Goal: Task Accomplishment & Management: Complete application form

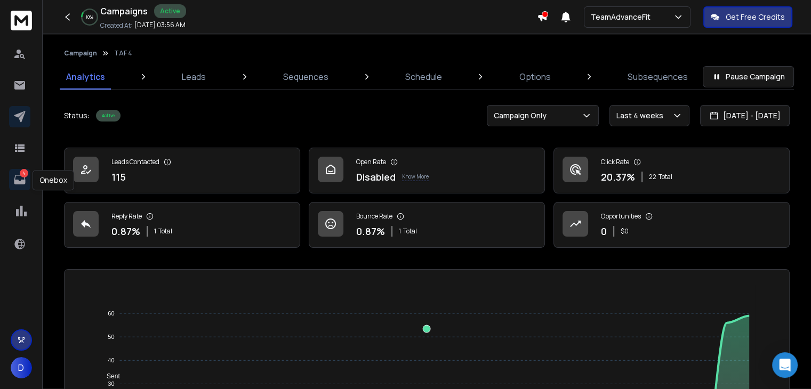
click at [23, 178] on link "4" at bounding box center [19, 179] width 21 height 21
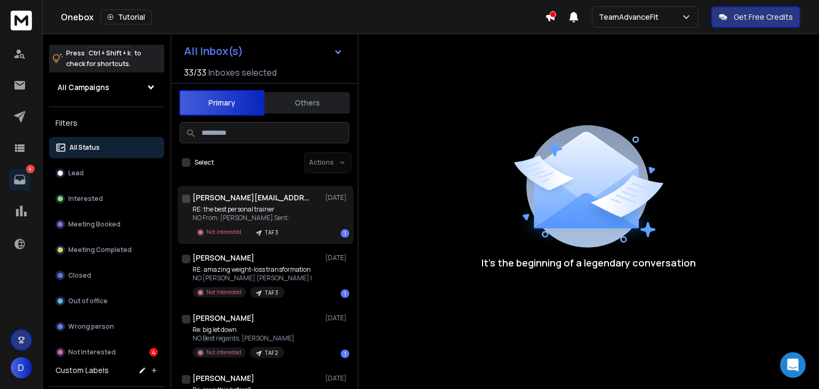
click at [187, 195] on button "button" at bounding box center [186, 199] width 9 height 9
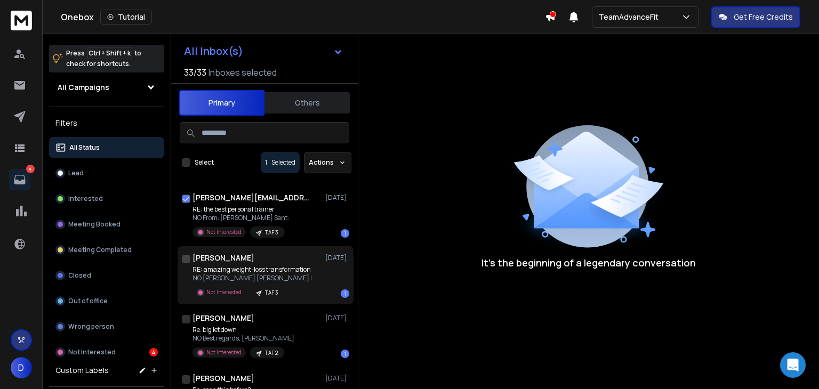
drag, startPoint x: 188, startPoint y: 259, endPoint x: 188, endPoint y: 274, distance: 14.9
click at [188, 259] on button "button" at bounding box center [186, 259] width 9 height 9
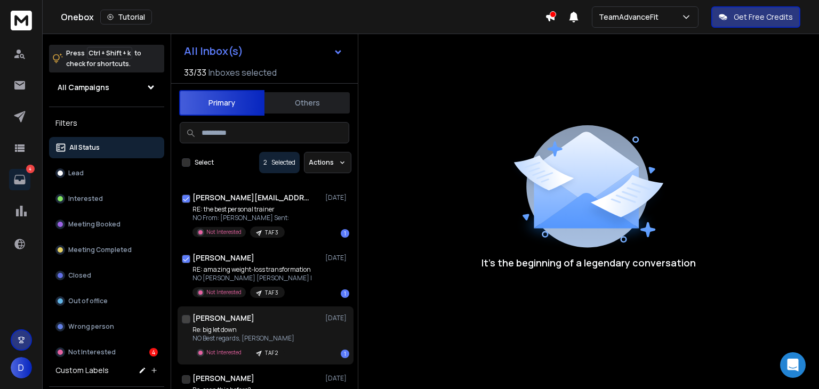
click at [187, 318] on button "button" at bounding box center [186, 319] width 9 height 9
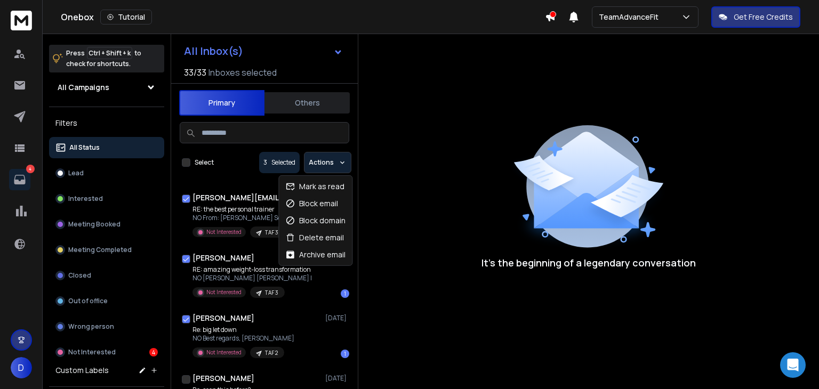
click at [335, 164] on button "Actions" at bounding box center [327, 162] width 47 height 21
click at [333, 221] on div "Block domain" at bounding box center [315, 220] width 60 height 11
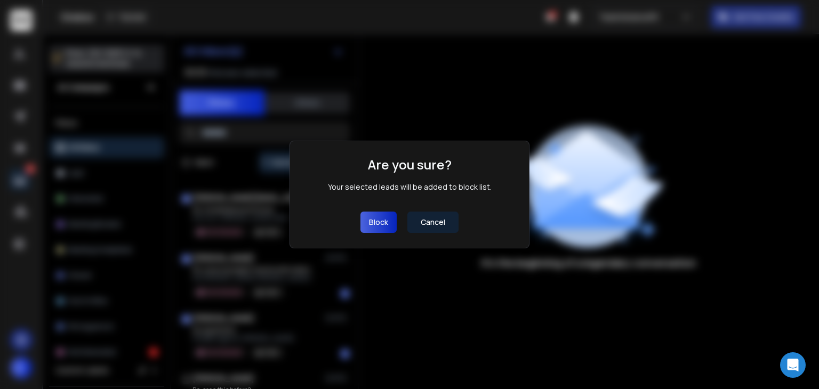
click at [430, 217] on button "Cancel" at bounding box center [432, 222] width 51 height 21
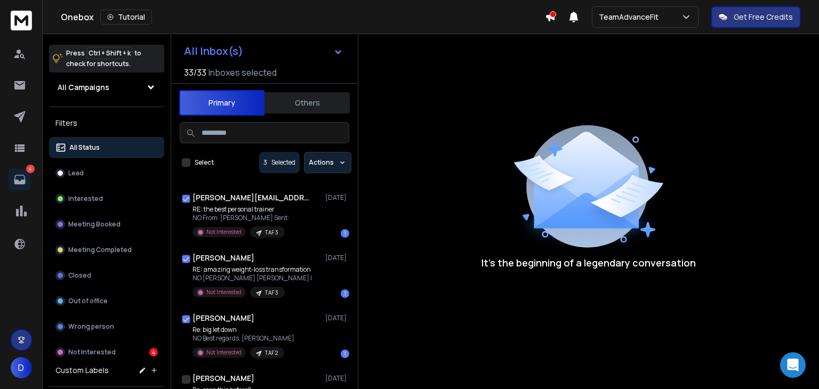
click at [328, 161] on p "Actions" at bounding box center [321, 162] width 25 height 9
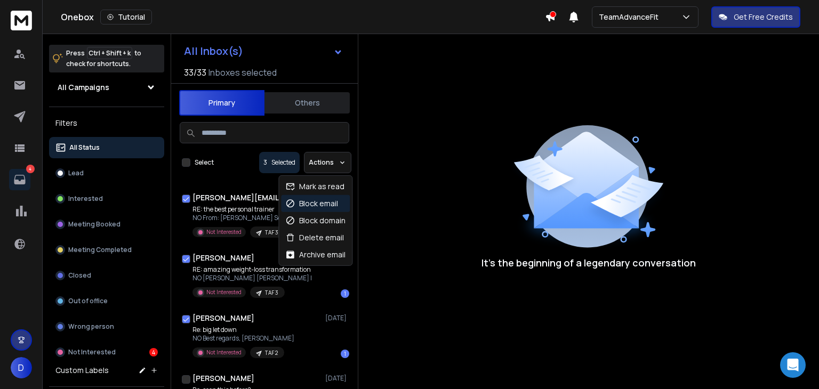
click at [335, 203] on div "Block email" at bounding box center [311, 203] width 53 height 11
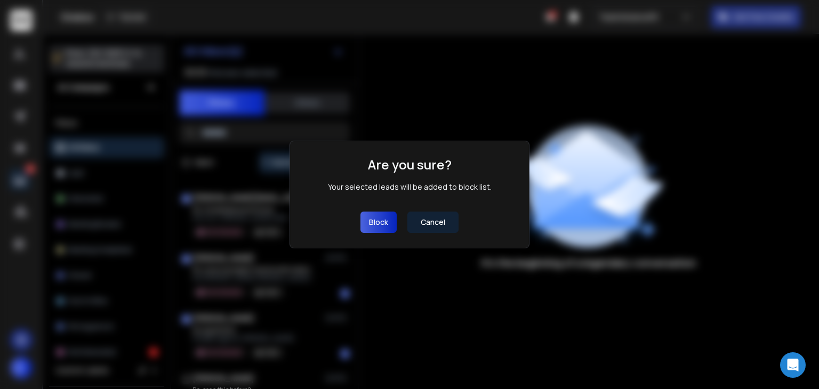
click at [383, 223] on p "Block" at bounding box center [378, 222] width 19 height 11
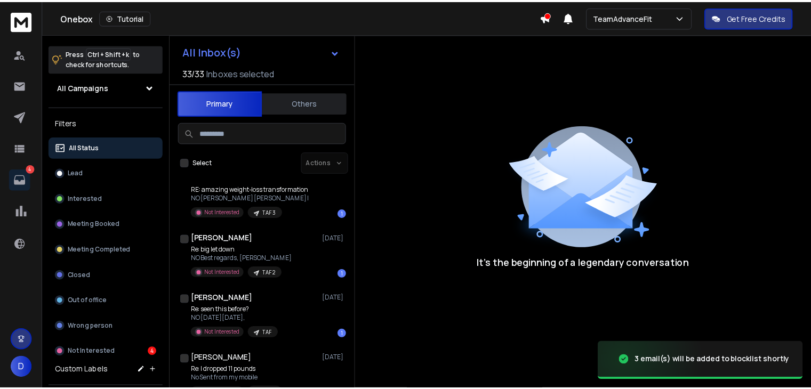
scroll to position [83, 0]
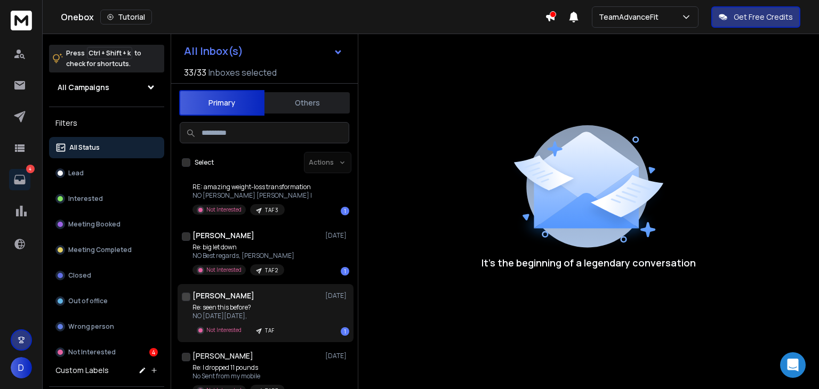
click at [189, 297] on button "button" at bounding box center [186, 297] width 9 height 9
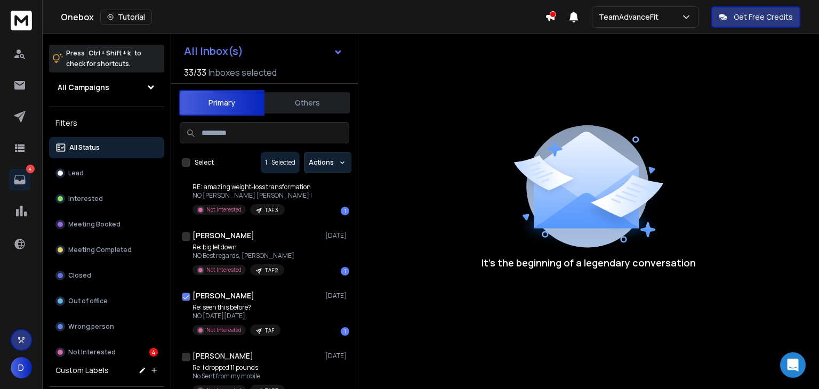
click at [343, 163] on icon "button" at bounding box center [342, 162] width 9 height 9
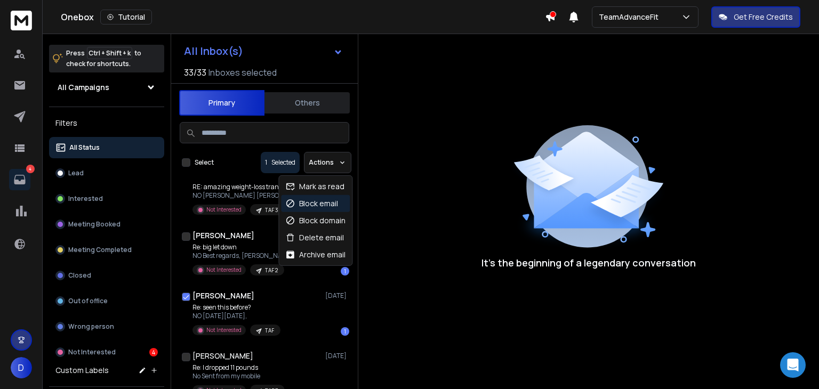
click at [329, 207] on div "Block email" at bounding box center [311, 203] width 53 height 11
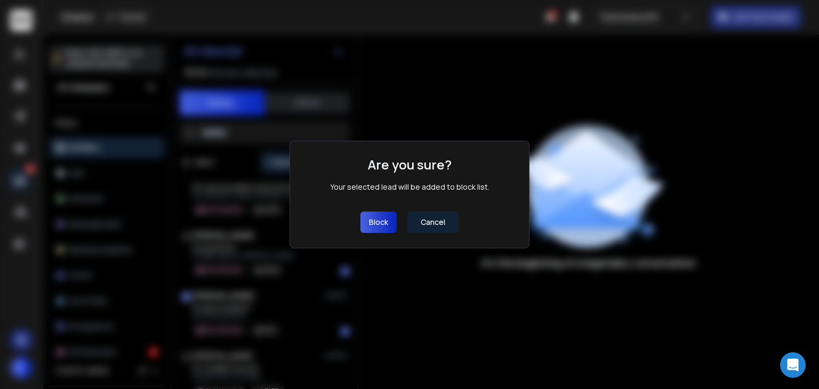
click at [378, 228] on button "Block" at bounding box center [379, 222] width 36 height 21
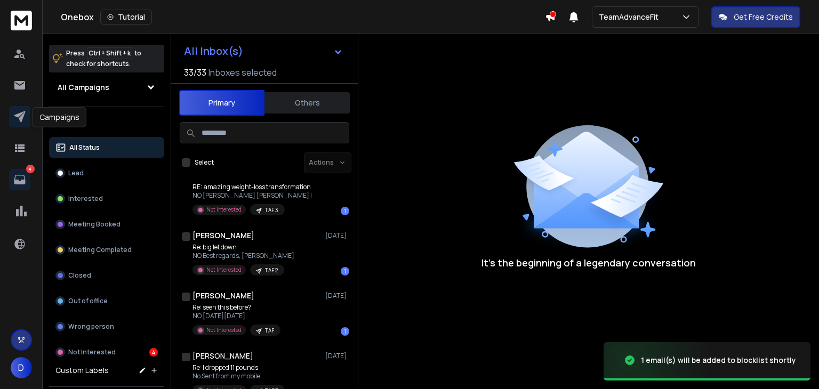
click at [12, 110] on link at bounding box center [19, 116] width 21 height 21
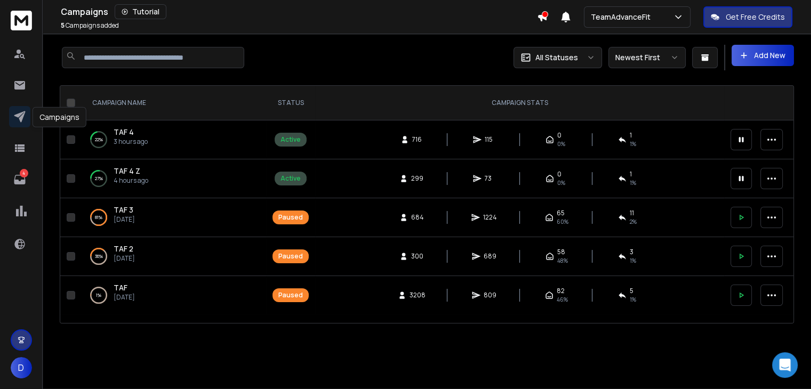
click at [24, 117] on icon at bounding box center [19, 116] width 13 height 13
click at [23, 115] on icon at bounding box center [19, 116] width 13 height 13
click at [23, 115] on icon at bounding box center [19, 116] width 11 height 11
click at [635, 21] on p "TeamAdvanceFit" at bounding box center [623, 17] width 64 height 11
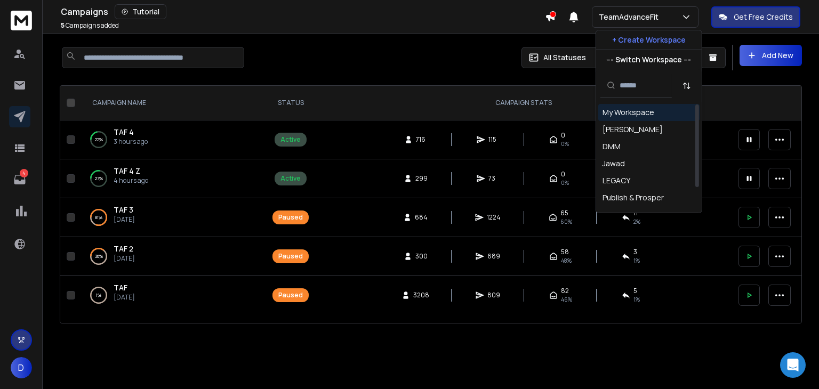
click at [636, 112] on div "My Workspace" at bounding box center [629, 112] width 52 height 11
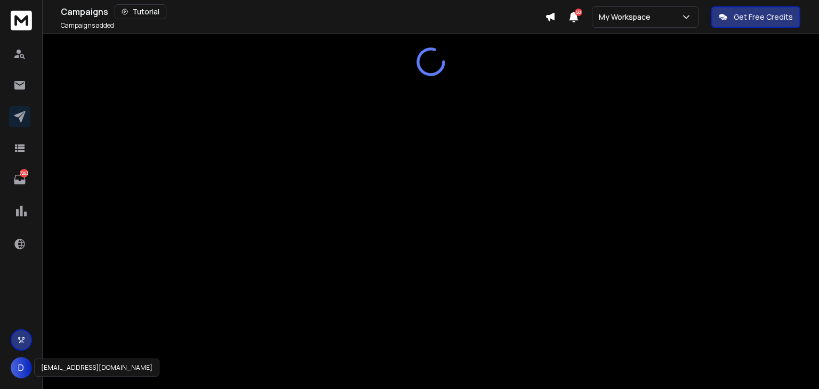
click at [25, 367] on span "D" at bounding box center [21, 367] width 21 height 21
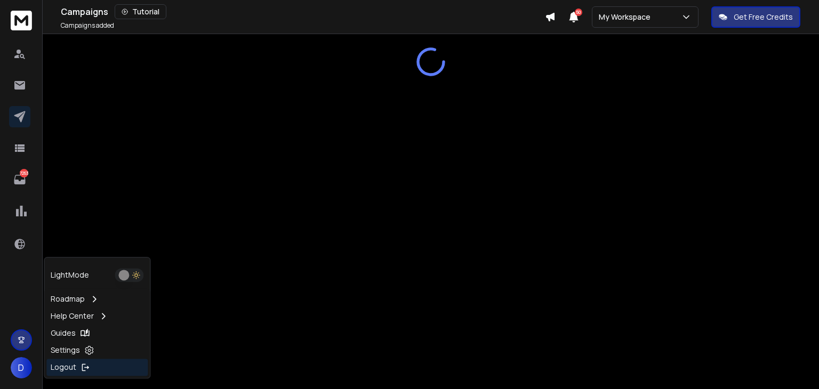
click at [93, 370] on div "Logout" at bounding box center [96, 367] width 101 height 17
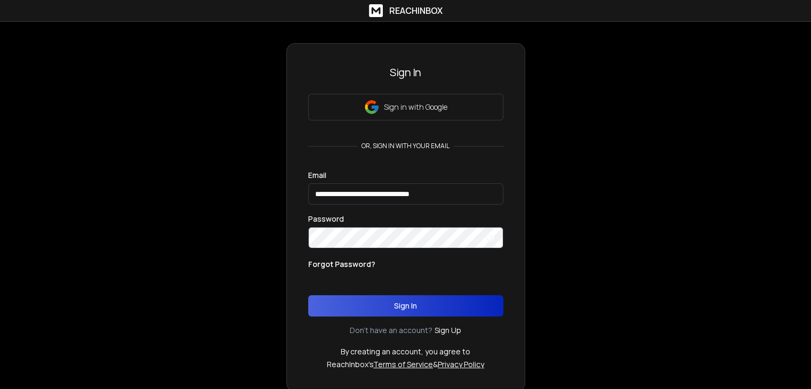
click at [362, 201] on input "**********" at bounding box center [405, 193] width 195 height 21
type input "**********"
click at [378, 293] on form "**********" at bounding box center [405, 244] width 195 height 145
click at [380, 304] on button "Sign In" at bounding box center [405, 305] width 195 height 21
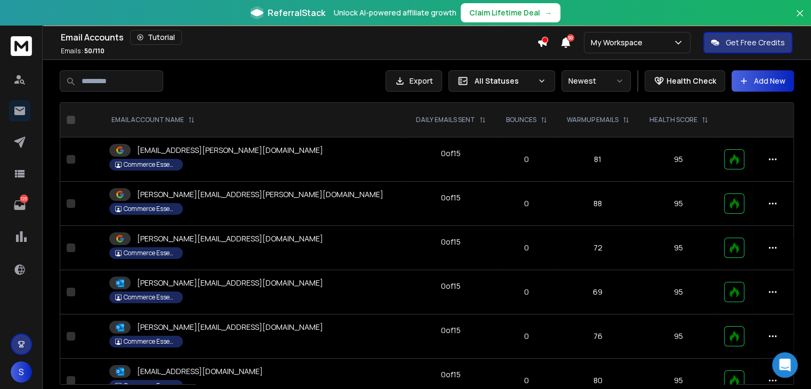
click at [802, 15] on icon "Close banner" at bounding box center [800, 13] width 6 height 6
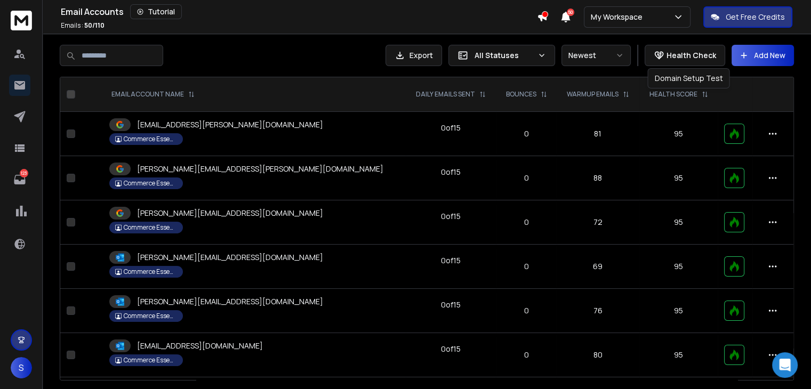
click at [628, 31] on div "Email Accounts Tutorial Emails : 50 / 110 50 My Workspace Get Free Credits" at bounding box center [405, 17] width 811 height 34
click at [634, 25] on button "My Workspace" at bounding box center [637, 16] width 107 height 21
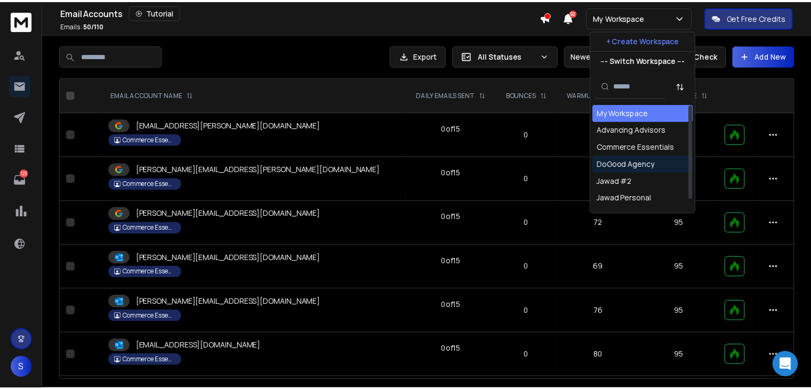
scroll to position [13, 0]
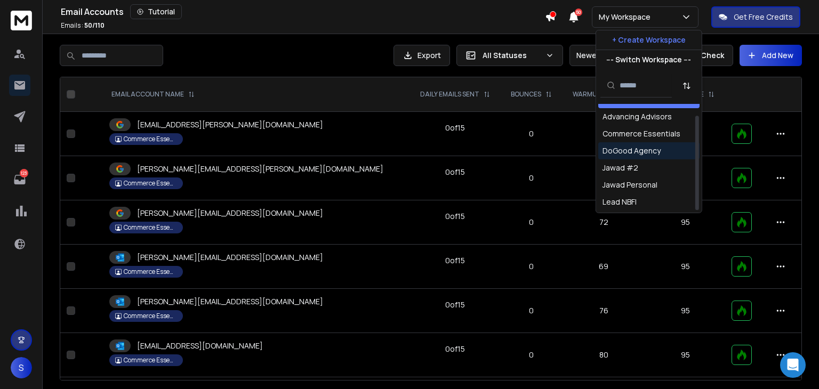
drag, startPoint x: 698, startPoint y: 171, endPoint x: 694, endPoint y: 195, distance: 24.3
click at [697, 193] on div at bounding box center [698, 163] width 4 height 94
click at [655, 210] on div "Lead NBFI" at bounding box center [648, 202] width 101 height 17
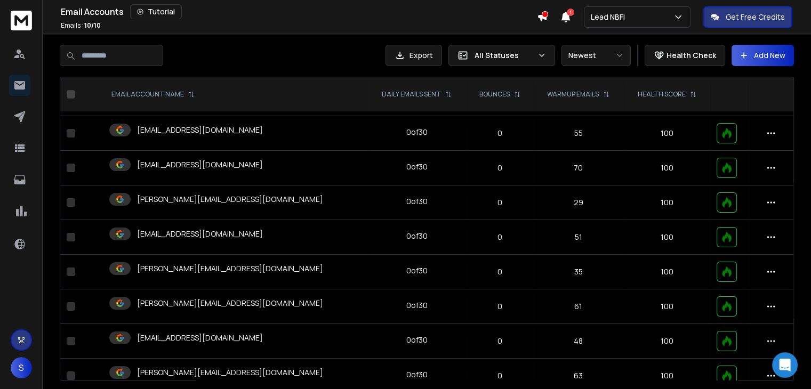
scroll to position [85, 0]
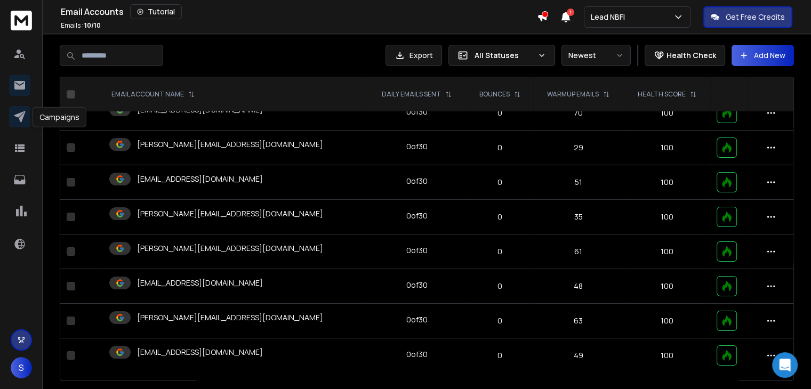
click at [20, 110] on icon at bounding box center [19, 116] width 13 height 13
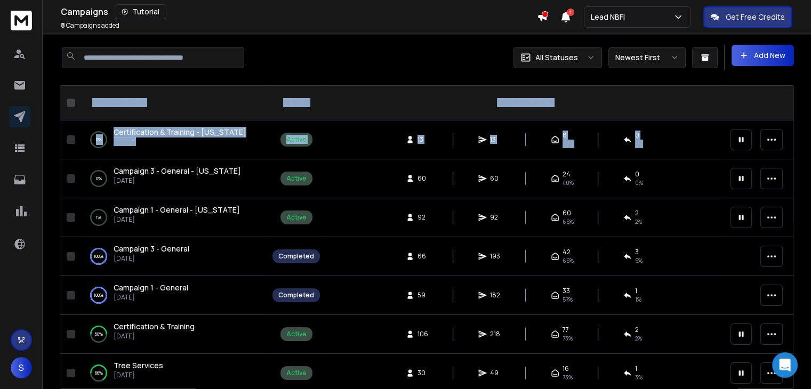
drag, startPoint x: 787, startPoint y: 159, endPoint x: 794, endPoint y: 191, distance: 33.3
click at [794, 191] on div "Campaigns 8 Campaigns Added All Statuses Newest First Add New CAMPAIGN NAME STA…" at bounding box center [427, 239] width 769 height 411
click at [794, 174] on div "CAMPAIGN NAME STATUS CAMPAIGN STATS 0 % Certification & Training - [US_STATE] […" at bounding box center [427, 237] width 734 height 304
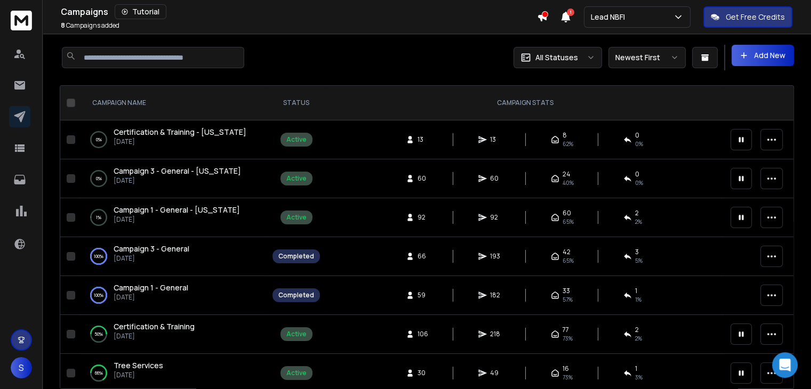
click at [203, 217] on p "[DATE]" at bounding box center [177, 219] width 126 height 9
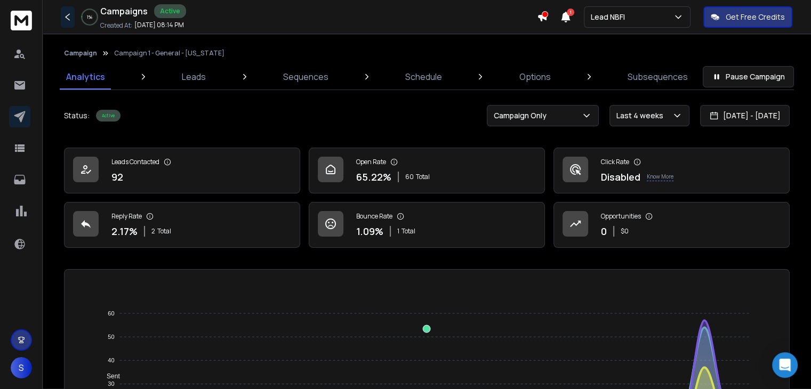
click at [65, 22] on button at bounding box center [68, 16] width 14 height 21
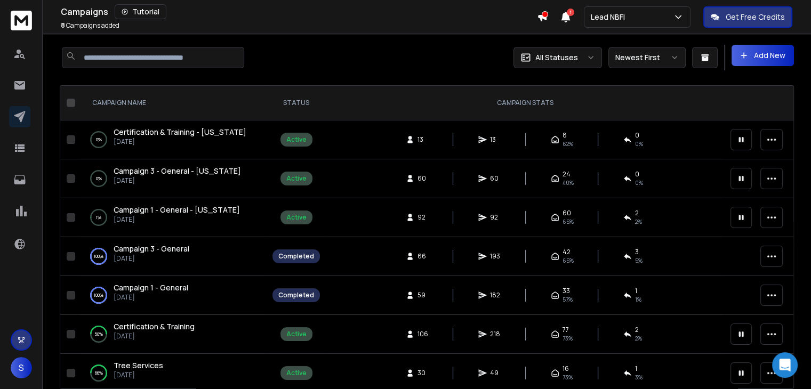
click at [153, 175] on span "Campaign 3 - General - [US_STATE]" at bounding box center [177, 171] width 127 height 10
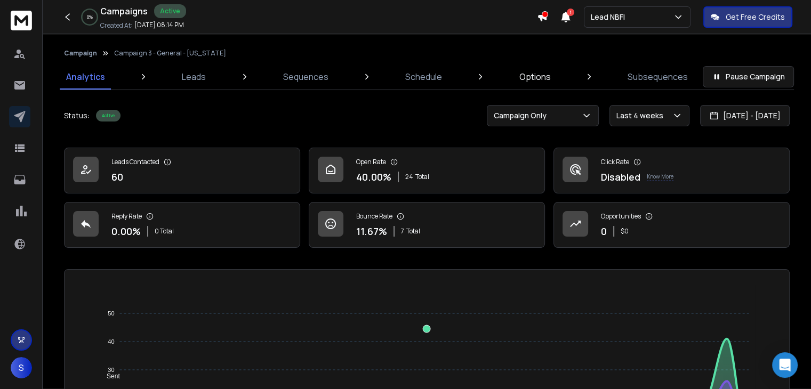
click at [534, 82] on p "Options" at bounding box center [535, 76] width 31 height 13
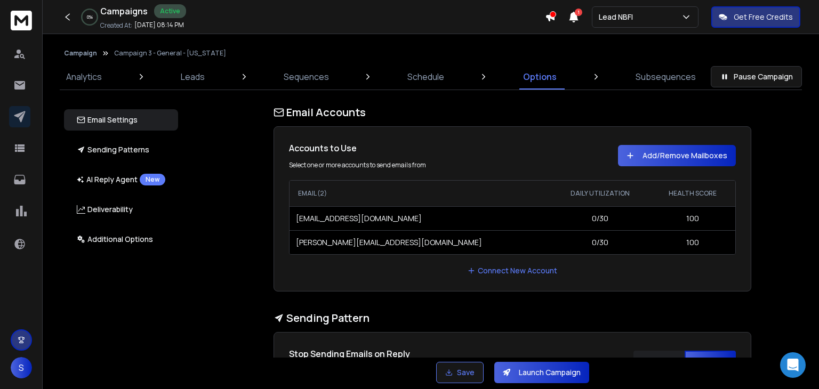
click at [819, 256] on div "Email Accounts Accounts to Use Select one or more accounts to send emails from …" at bounding box center [518, 231] width 647 height 253
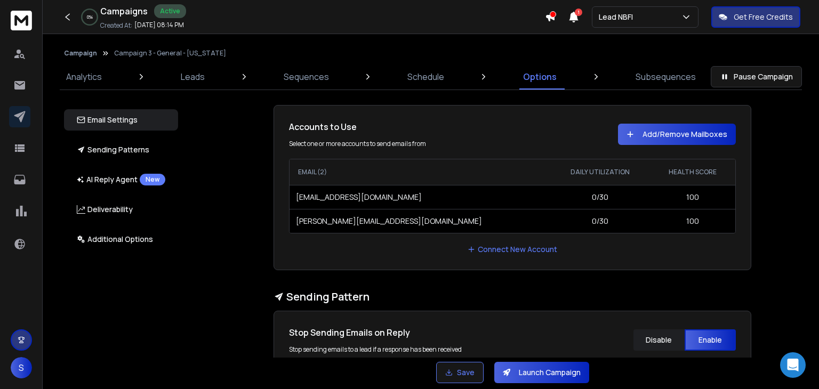
click at [804, 154] on div "Email Accounts Accounts to Use Select one or more accounts to send emails from …" at bounding box center [518, 231] width 647 height 253
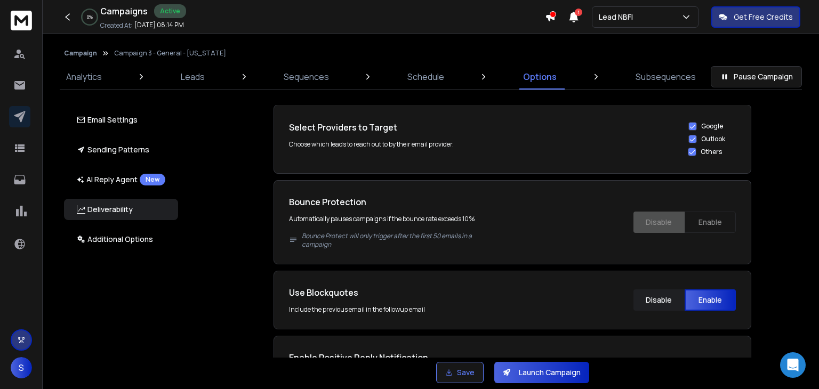
scroll to position [1472, 0]
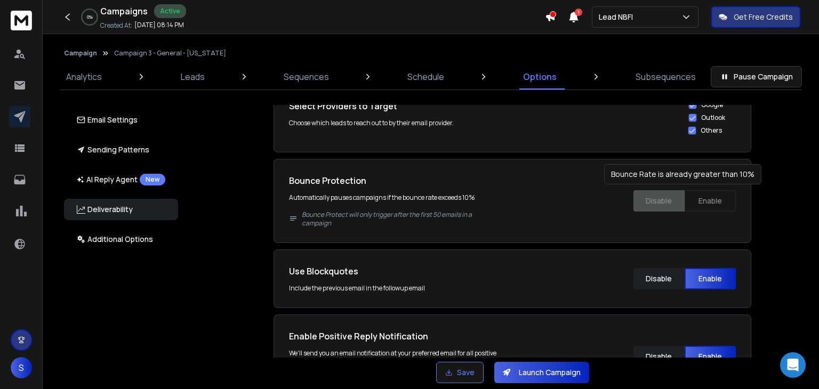
click at [705, 196] on div "Disable Enable" at bounding box center [685, 200] width 102 height 21
click at [706, 195] on div "Disable Enable" at bounding box center [685, 200] width 102 height 21
click at [186, 77] on p "Leads" at bounding box center [193, 76] width 24 height 13
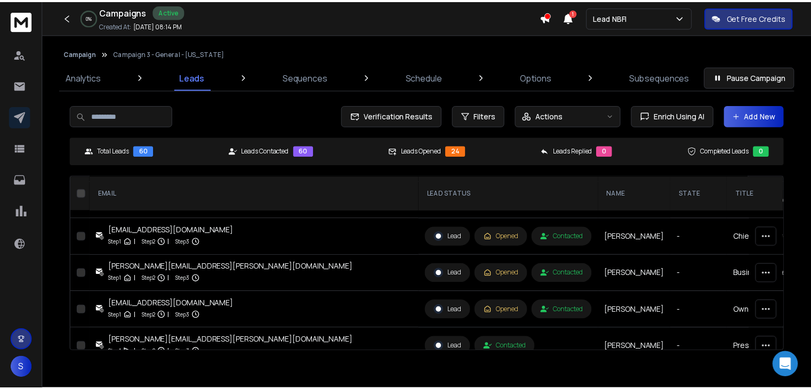
scroll to position [1354, 0]
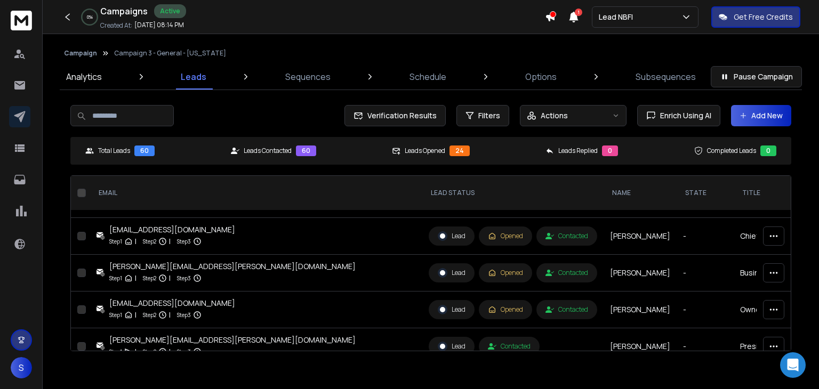
click at [96, 79] on p "Analytics" at bounding box center [84, 76] width 36 height 13
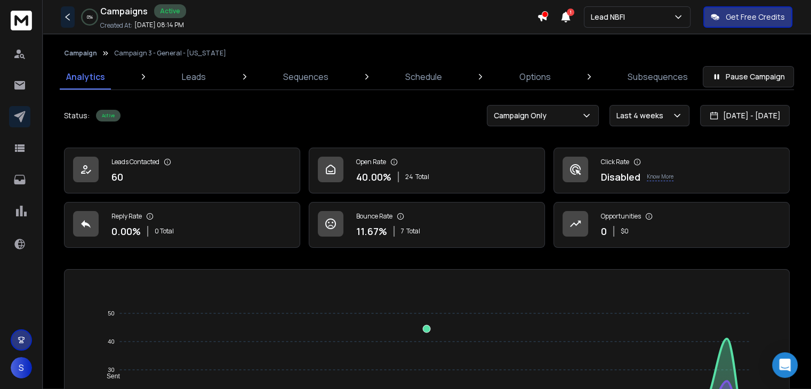
click at [64, 18] on icon at bounding box center [68, 17] width 10 height 10
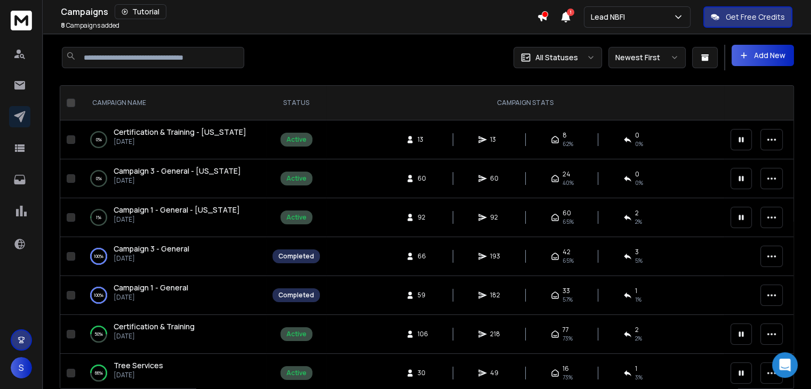
click at [177, 139] on p "[DATE]" at bounding box center [180, 142] width 133 height 9
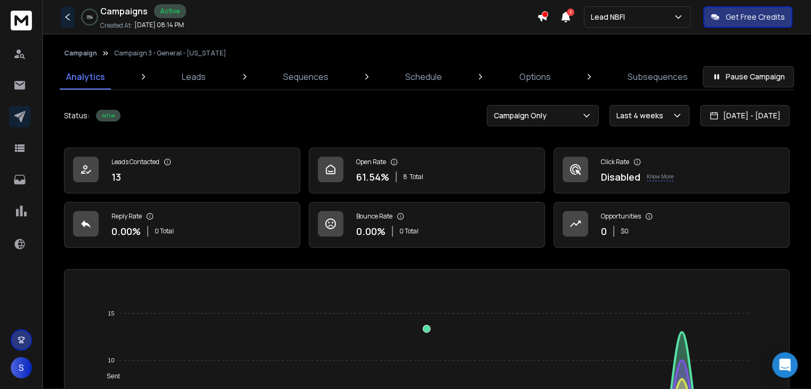
click at [70, 21] on icon at bounding box center [68, 17] width 10 height 10
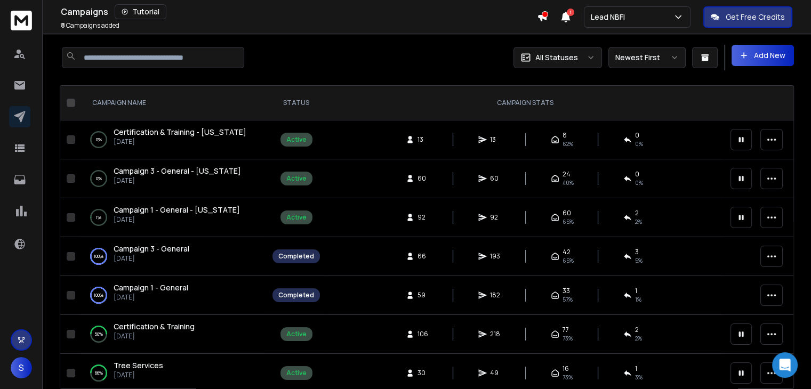
click at [170, 324] on span "Certification & Training" at bounding box center [154, 327] width 81 height 10
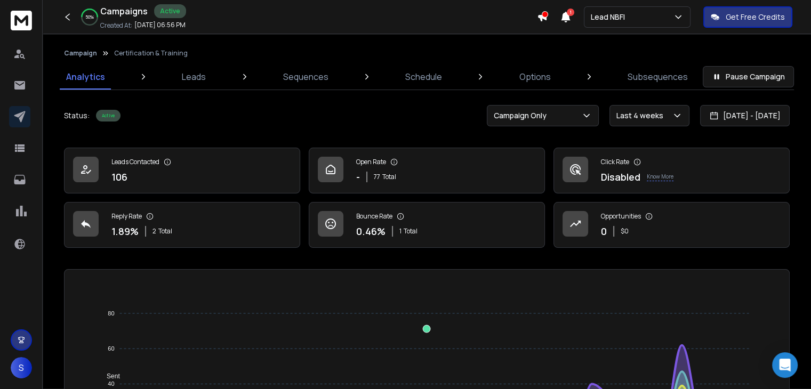
click at [69, 29] on div "50 % Campaigns Active Created At: [DATE] 06:56 PM 1 Lead NBFI Get Free Credits" at bounding box center [405, 17] width 811 height 34
click at [67, 26] on button at bounding box center [68, 16] width 14 height 21
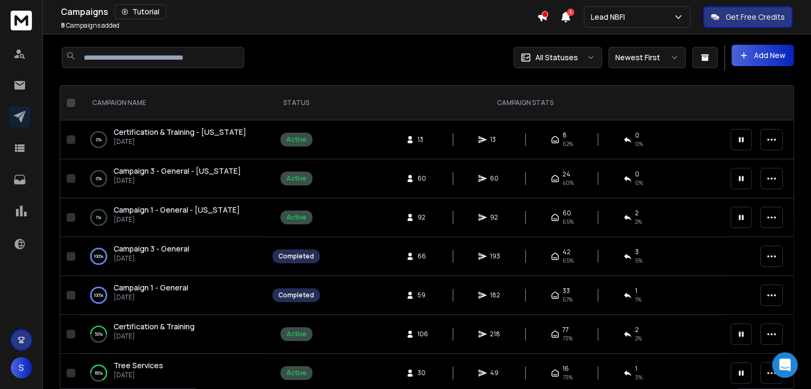
scroll to position [50, 0]
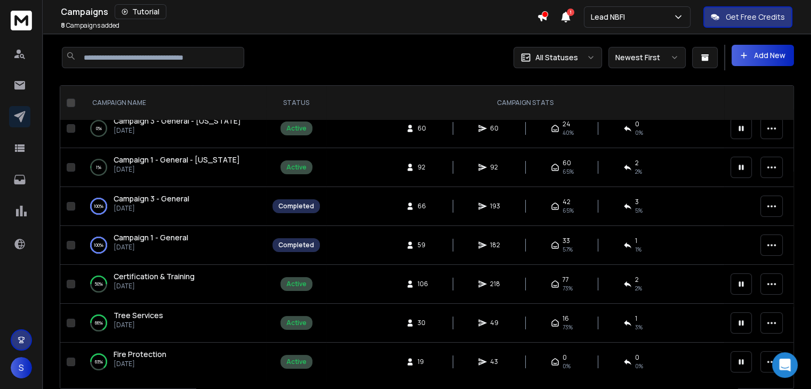
drag, startPoint x: 797, startPoint y: 212, endPoint x: 817, endPoint y: 138, distance: 76.7
click at [811, 131] on html "ReferralStack Unlock AI-powered affiliate growth Lifetime Deals available! Clai…" at bounding box center [405, 194] width 811 height 389
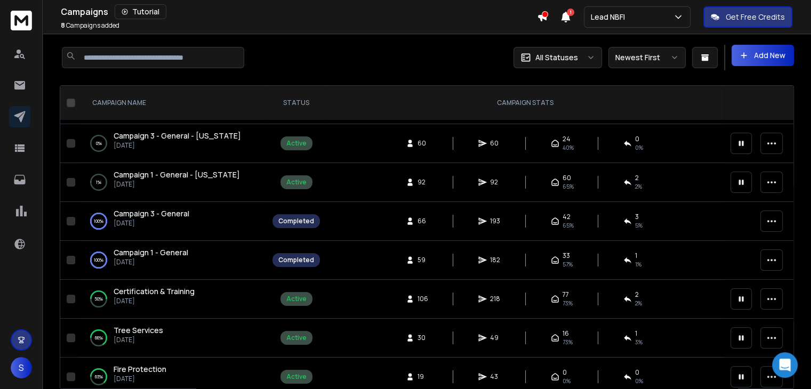
scroll to position [0, 0]
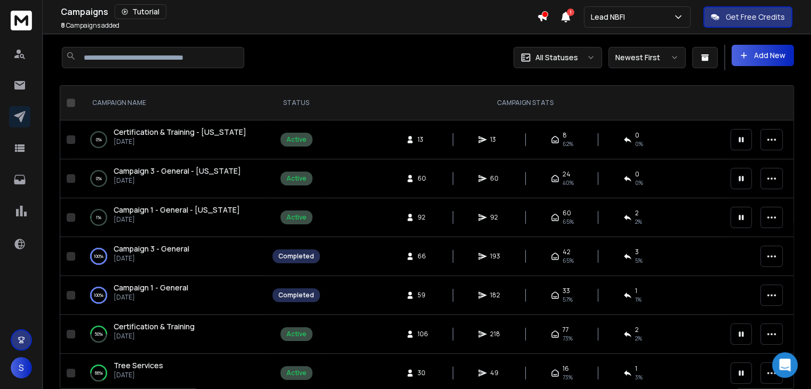
click at [178, 138] on p "[DATE]" at bounding box center [180, 142] width 133 height 9
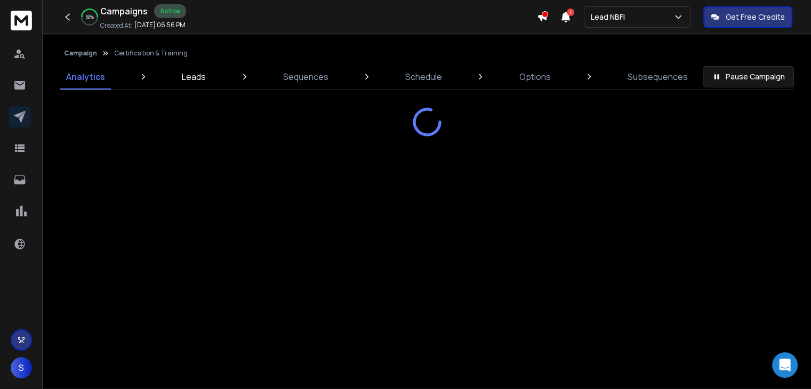
click at [191, 82] on p "Leads" at bounding box center [194, 76] width 24 height 13
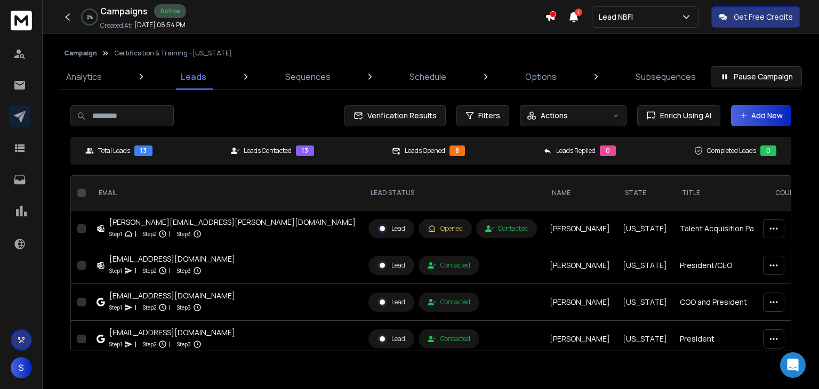
click at [760, 121] on button "Add New" at bounding box center [761, 115] width 60 height 21
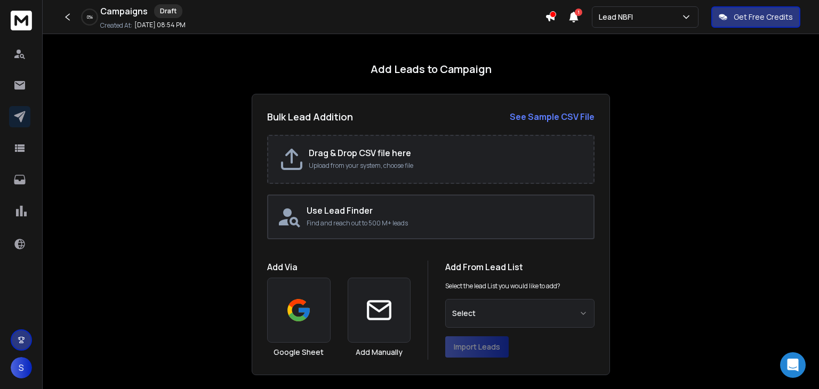
click at [362, 144] on div "Drag & Drop CSV file here Upload from your system, choose file" at bounding box center [430, 159] width 327 height 49
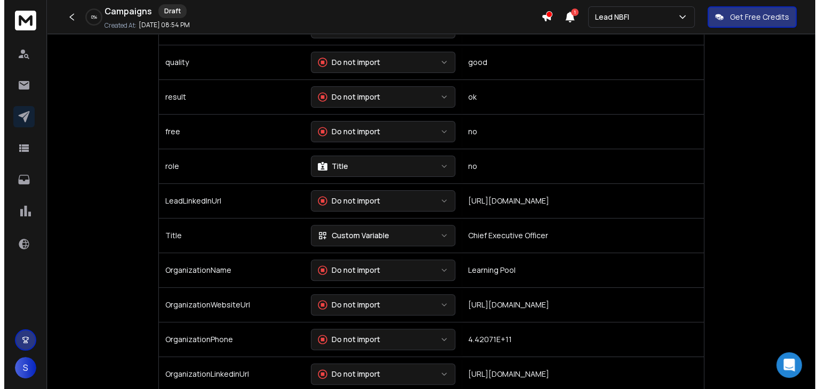
scroll to position [290, 0]
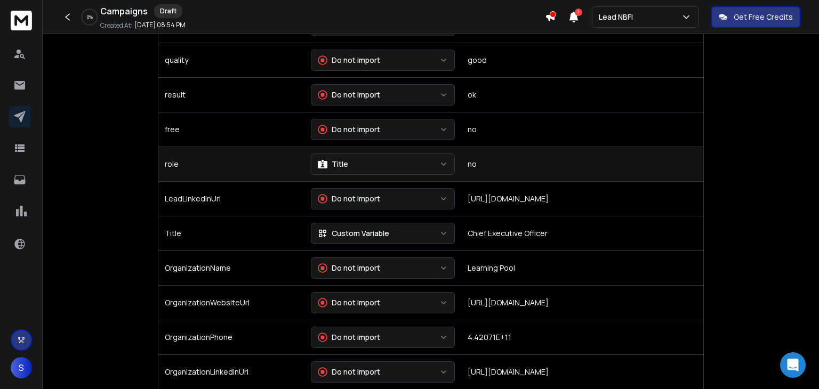
click at [437, 171] on button "Title" at bounding box center [383, 164] width 145 height 21
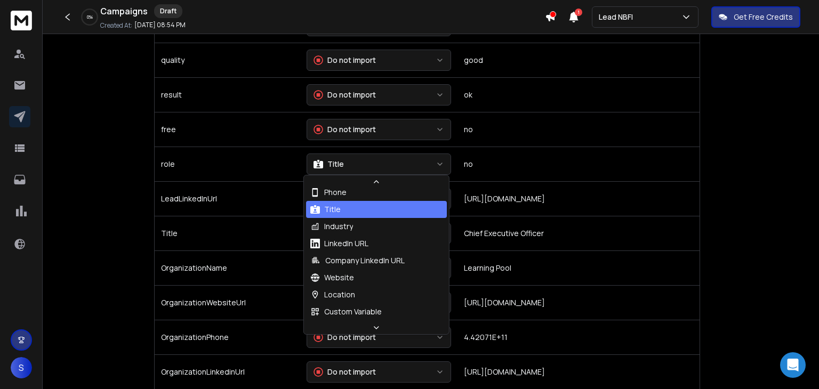
scroll to position [97, 0]
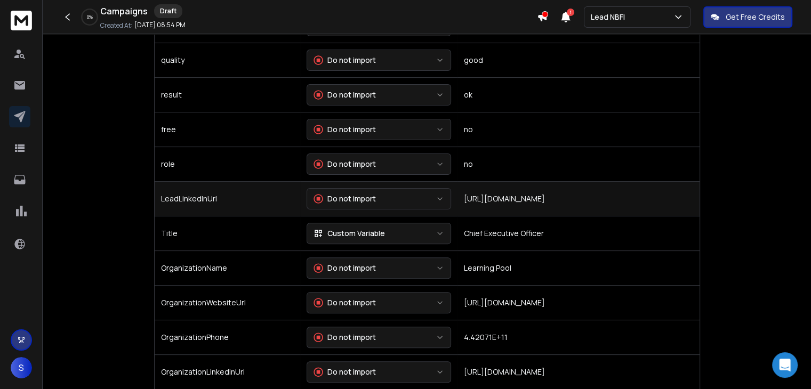
click at [413, 195] on button "Do not import" at bounding box center [379, 198] width 145 height 21
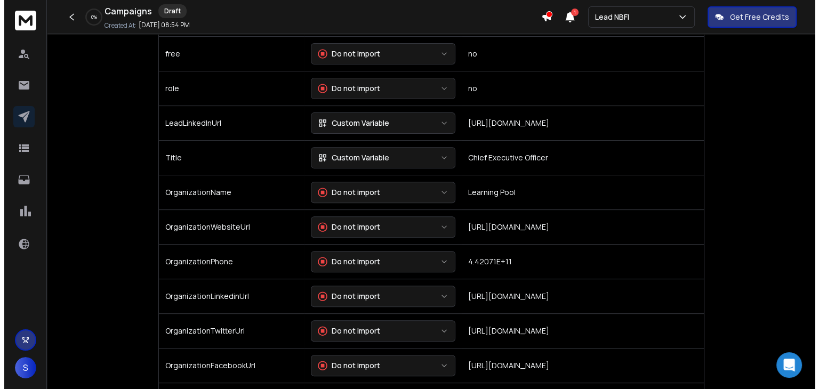
scroll to position [386, 0]
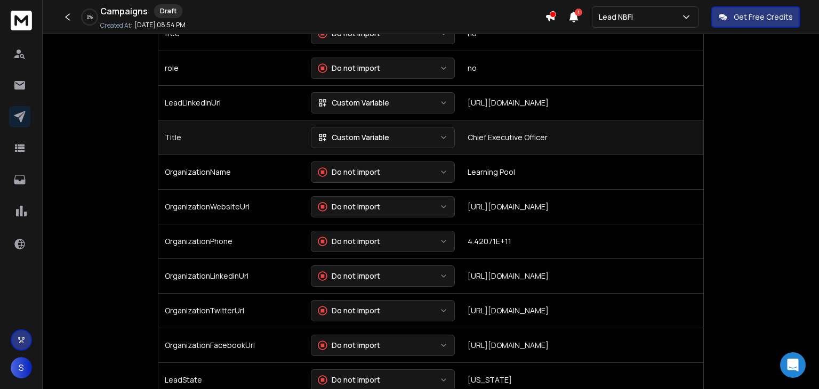
click at [379, 145] on button "Custom Variable" at bounding box center [383, 137] width 145 height 21
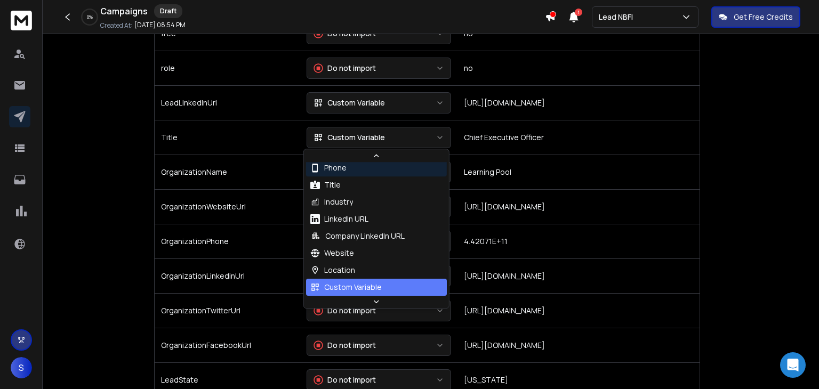
scroll to position [73, 0]
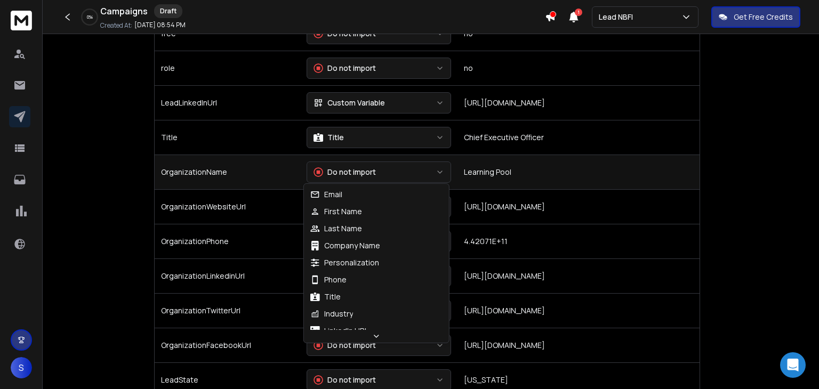
click at [374, 162] on button "Do not import" at bounding box center [379, 172] width 145 height 21
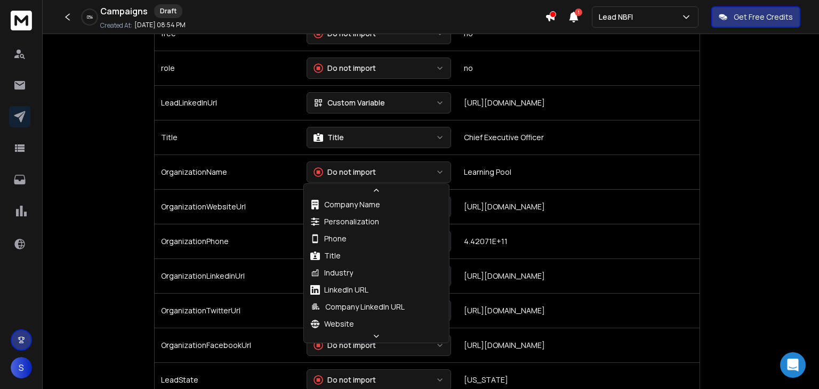
scroll to position [20, 0]
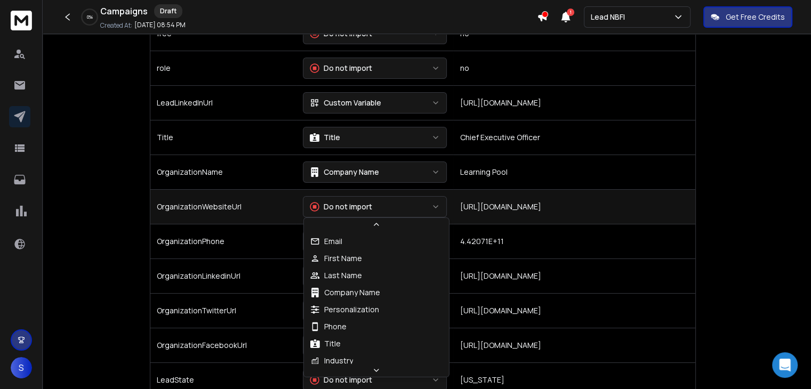
click at [388, 197] on button "Do not import" at bounding box center [375, 206] width 145 height 21
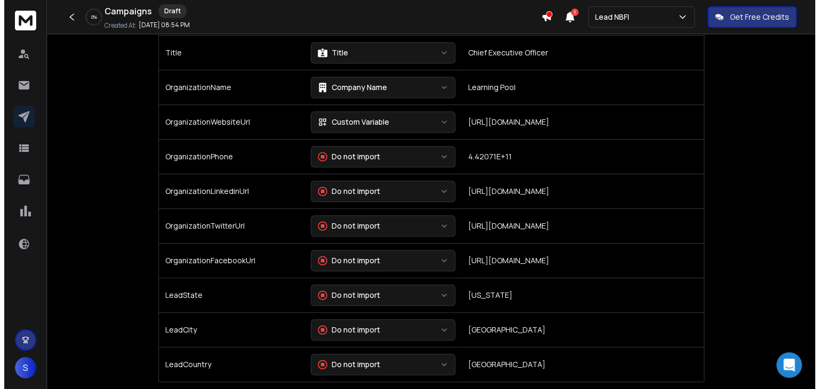
scroll to position [473, 0]
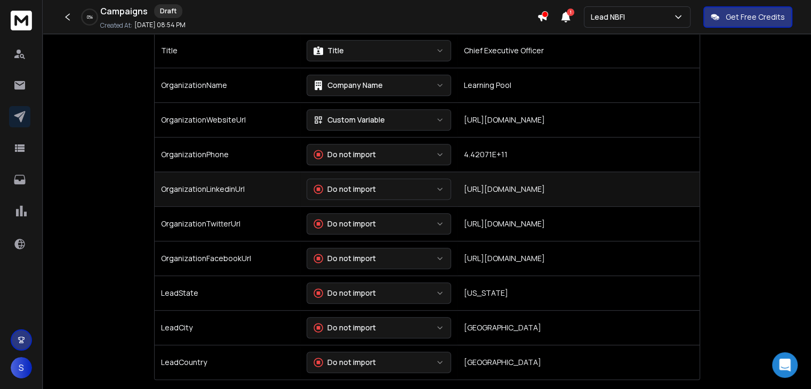
click at [357, 186] on div "Do not import" at bounding box center [345, 189] width 62 height 11
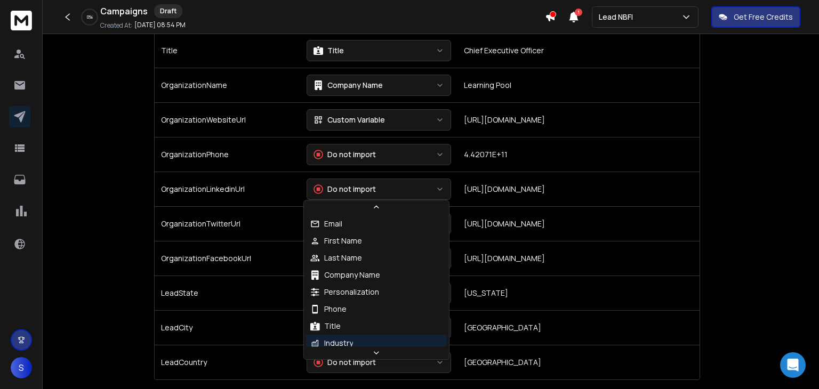
scroll to position [107, 0]
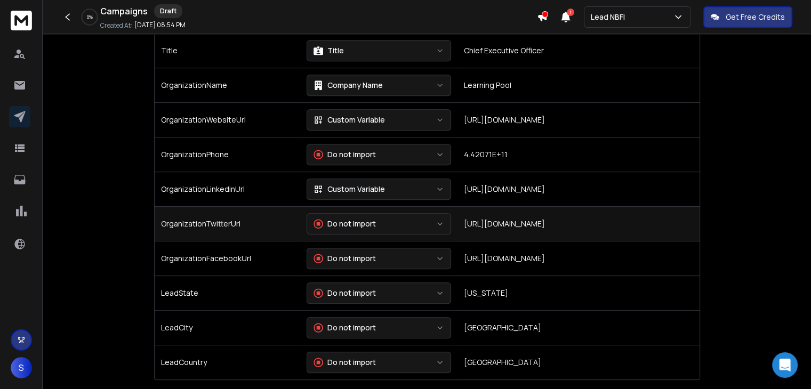
click at [375, 224] on button "Do not import" at bounding box center [379, 223] width 145 height 21
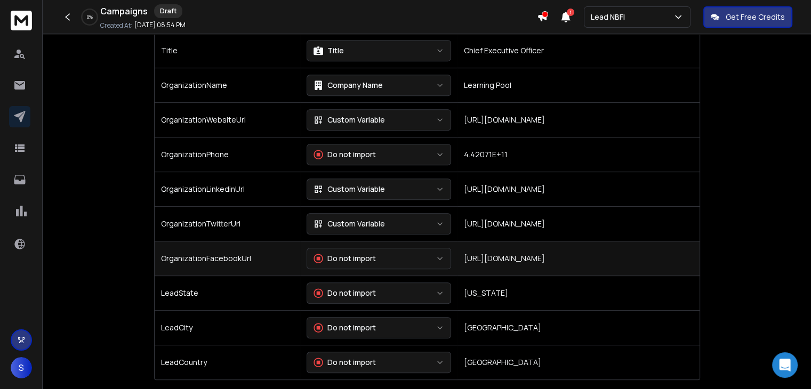
click at [386, 252] on button "Do not import" at bounding box center [379, 258] width 145 height 21
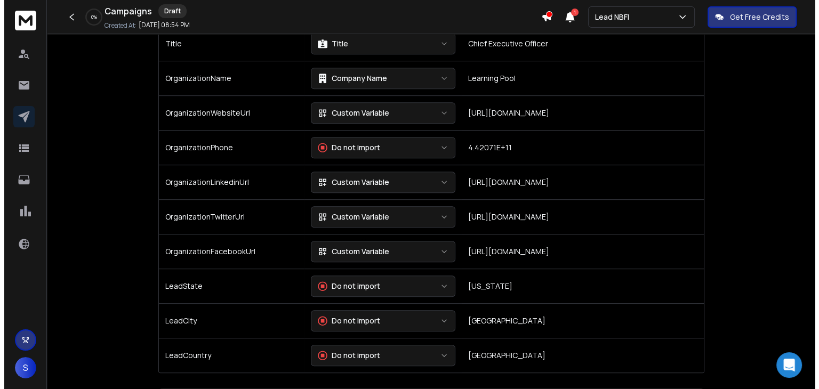
scroll to position [574, 0]
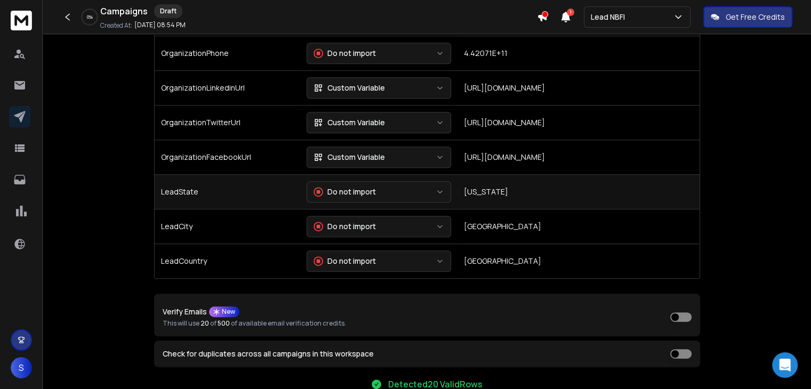
click at [391, 190] on button "Do not import" at bounding box center [379, 191] width 145 height 21
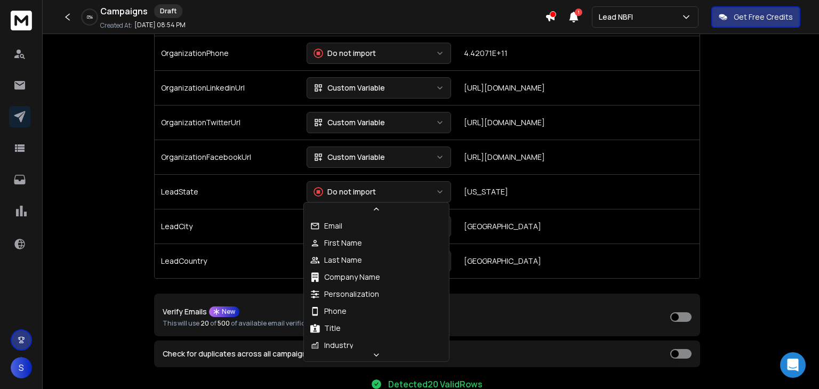
scroll to position [107, 0]
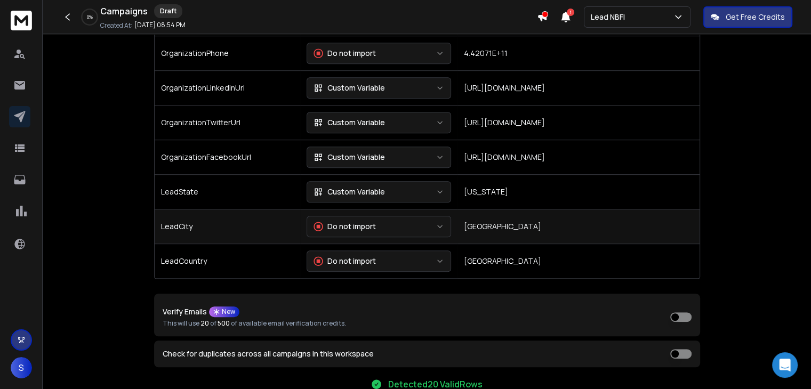
click at [380, 235] on td "Do not import" at bounding box center [378, 226] width 157 height 35
click at [384, 227] on button "Do not import" at bounding box center [379, 226] width 145 height 21
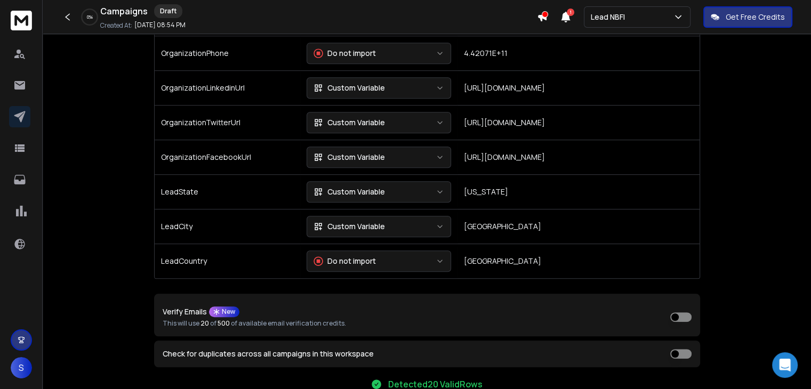
click at [678, 349] on button "Check for duplicates across all campaigns in this workspace" at bounding box center [680, 354] width 21 height 10
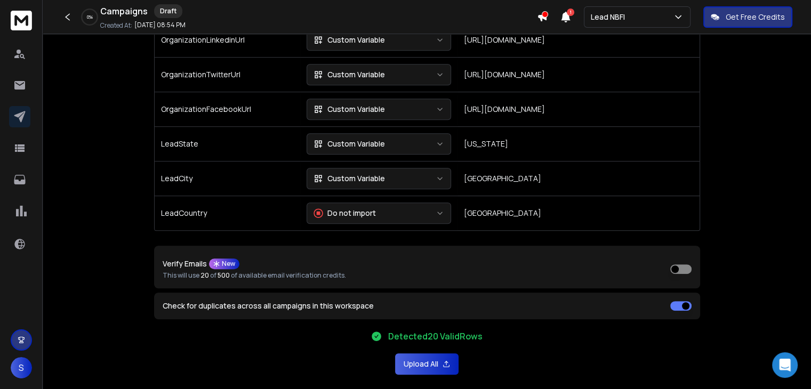
click at [431, 365] on button "Upload All" at bounding box center [426, 364] width 63 height 21
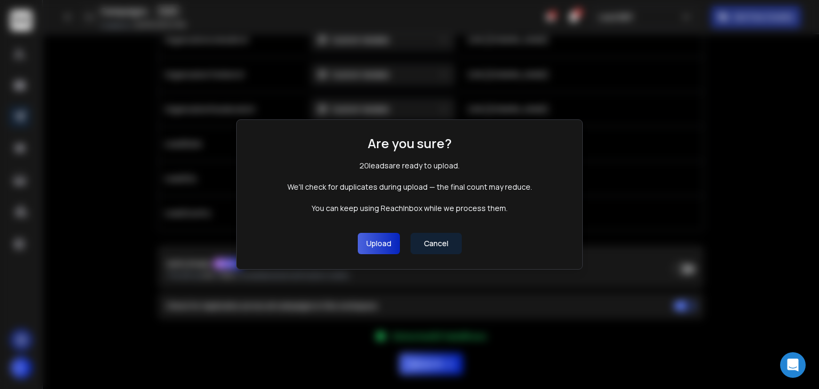
click at [370, 249] on button "Upload" at bounding box center [379, 243] width 42 height 21
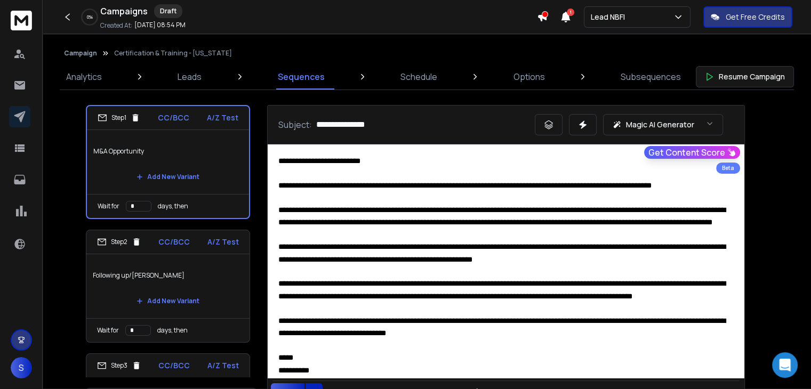
click at [57, 24] on div "0 % Campaigns Draft Created At: [DATE] 08:54 PM 1 Lead NBFI Get Free Credits" at bounding box center [405, 17] width 811 height 34
click at [60, 18] on div "0 % Campaigns Draft Created At: [DATE] 08:54 PM 1 Lead NBFI Get Free Credits" at bounding box center [405, 17] width 811 height 34
click at [66, 15] on icon at bounding box center [68, 17] width 10 height 10
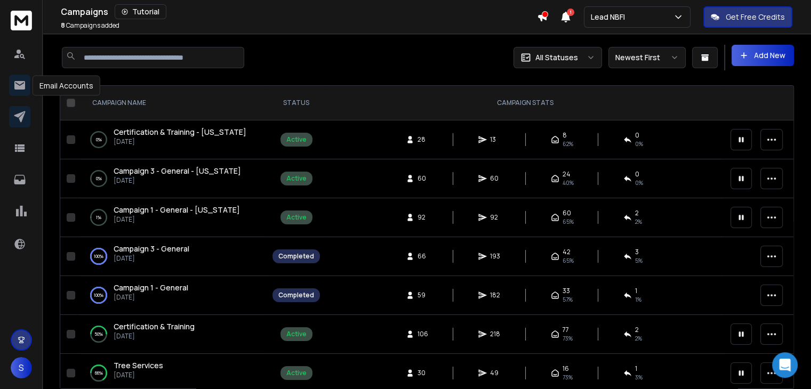
click at [26, 90] on link at bounding box center [19, 85] width 21 height 21
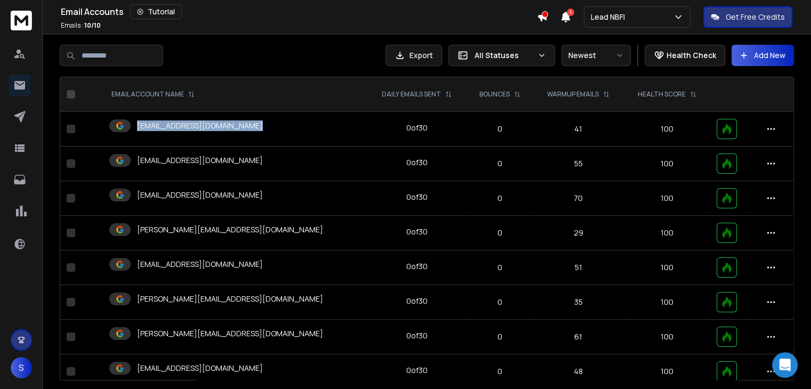
copy p "[EMAIL_ADDRESS][DOMAIN_NAME]"
drag, startPoint x: 265, startPoint y: 123, endPoint x: 135, endPoint y: 132, distance: 130.0
click at [135, 132] on td "[EMAIL_ADDRESS][DOMAIN_NAME]" at bounding box center [235, 129] width 264 height 35
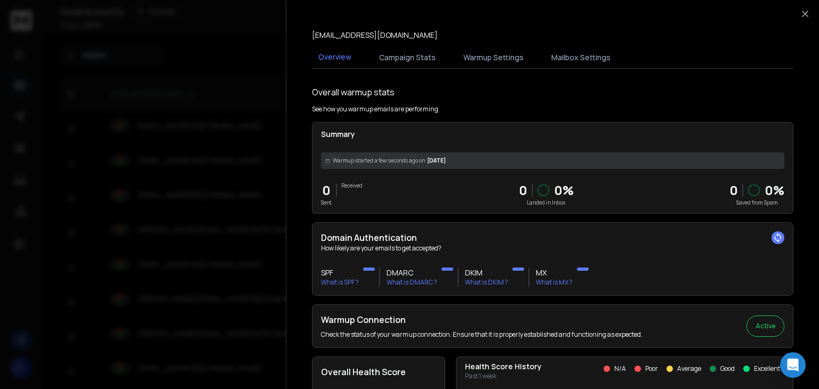
drag, startPoint x: 146, startPoint y: 121, endPoint x: 428, endPoint y: 41, distance: 293.4
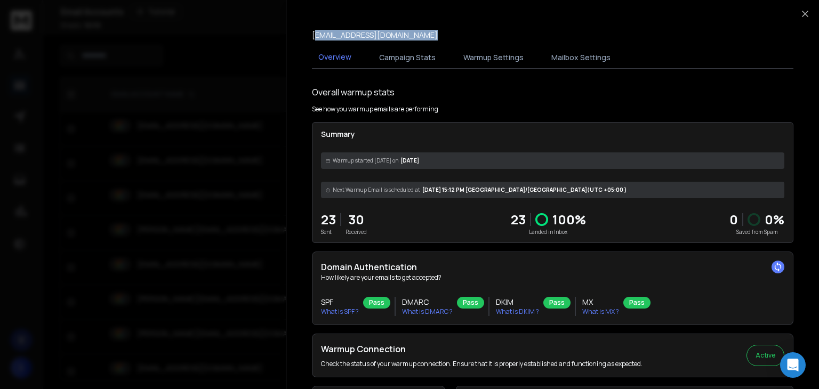
copy p "[PERSON_NAME][EMAIL_ADDRESS][DOMAIN_NAME]"
